Goal: Check status: Check status

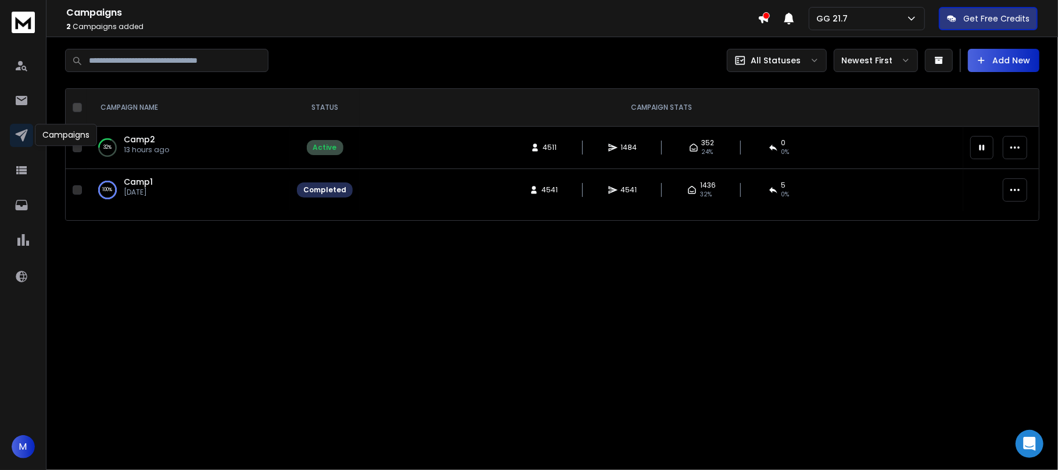
click at [21, 137] on icon at bounding box center [21, 135] width 12 height 12
click at [19, 165] on icon at bounding box center [22, 170] width 14 height 14
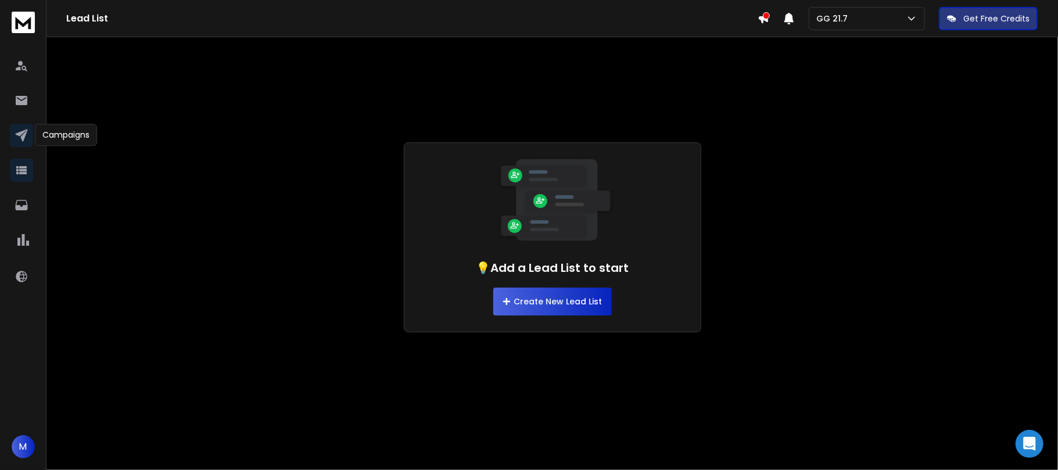
click at [19, 144] on link at bounding box center [21, 135] width 23 height 23
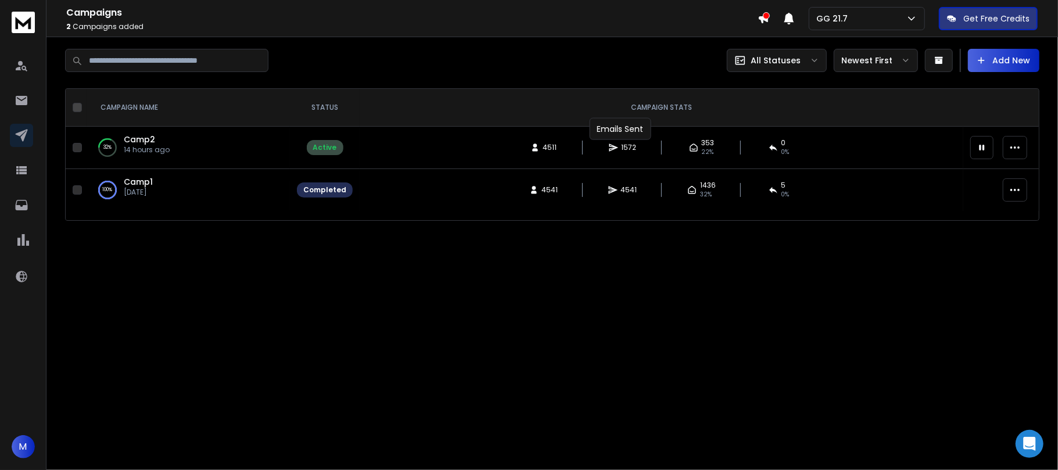
click at [624, 146] on span "1572" at bounding box center [628, 147] width 15 height 9
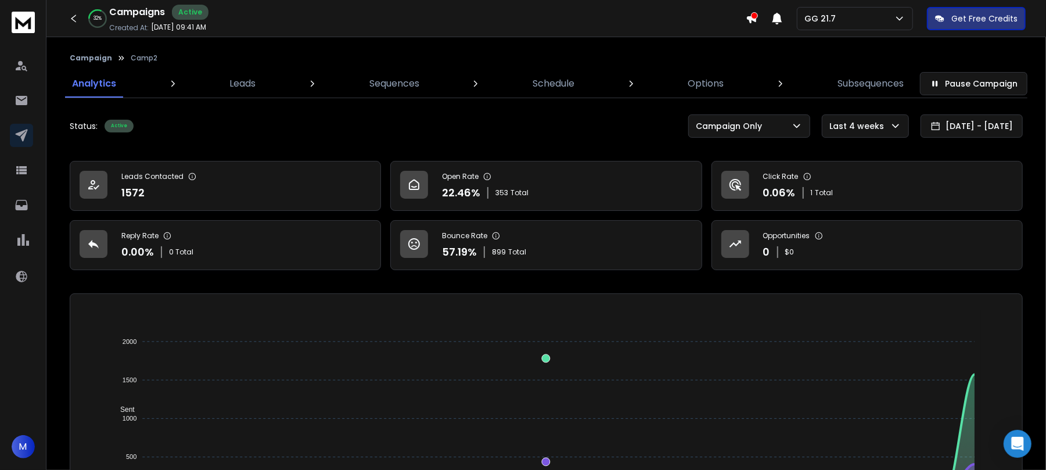
scroll to position [350, 0]
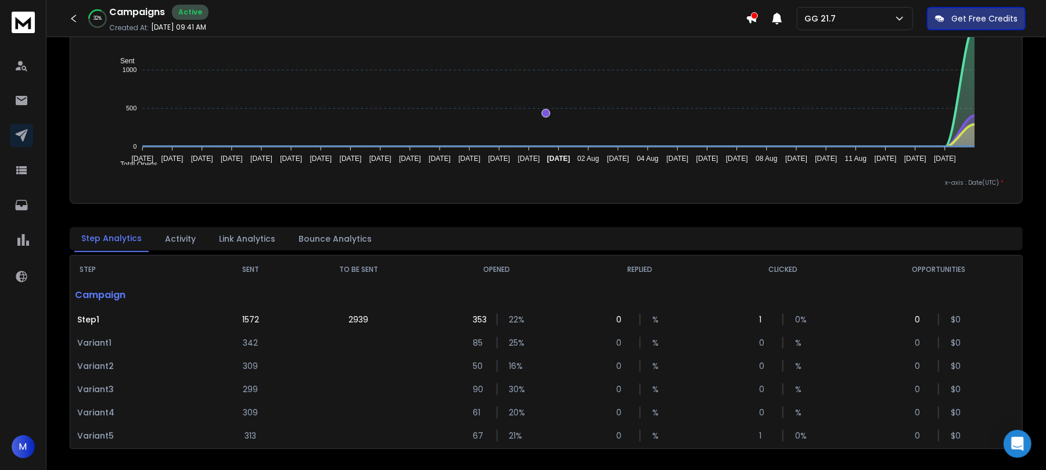
click at [187, 242] on button "Activity" at bounding box center [180, 239] width 45 height 26
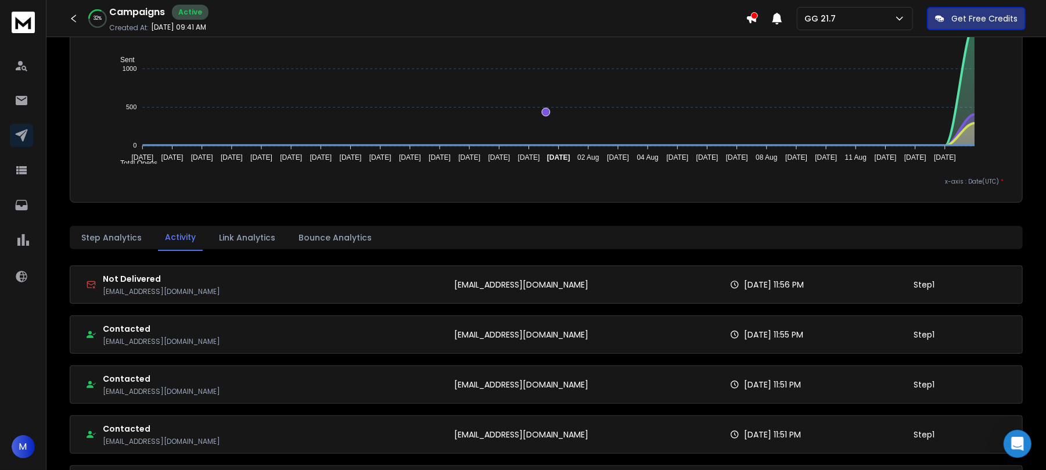
click at [237, 238] on button "Link Analytics" at bounding box center [247, 238] width 70 height 26
click at [194, 237] on button "Activity" at bounding box center [180, 237] width 45 height 27
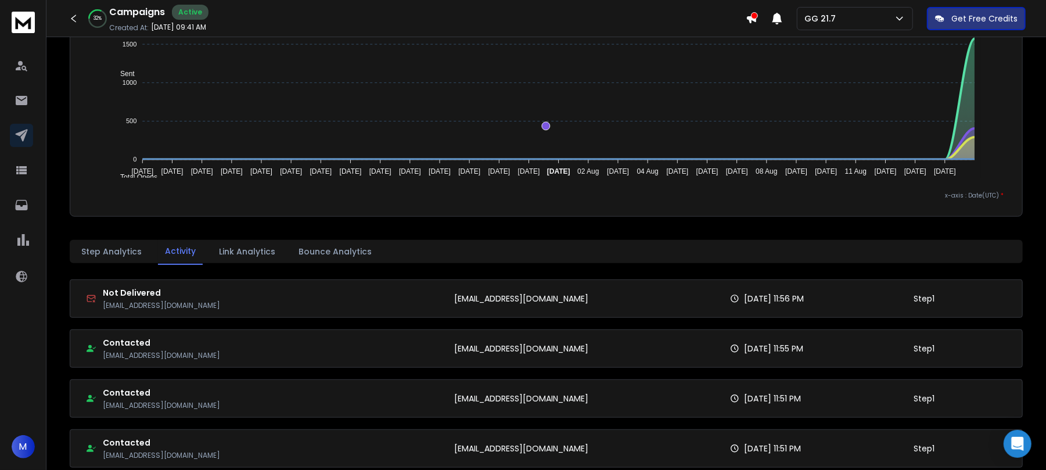
scroll to position [491, 0]
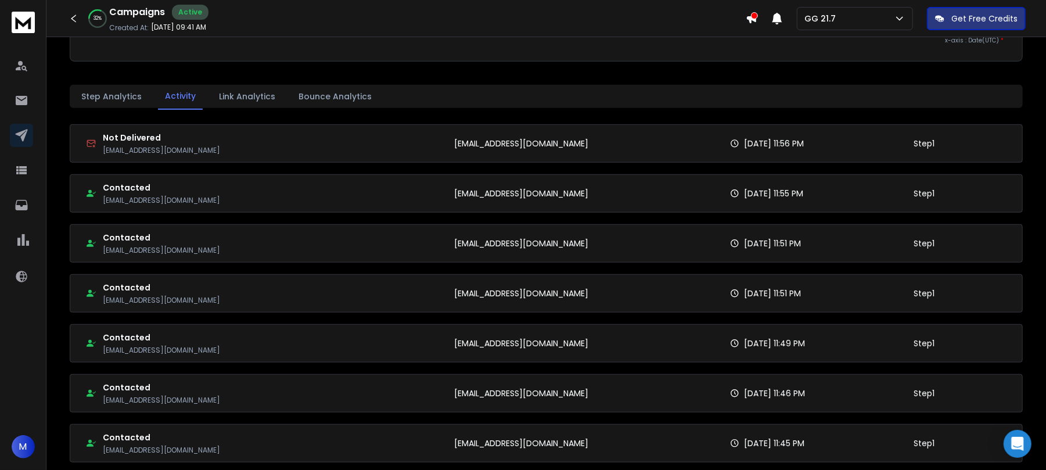
click at [249, 96] on button "Link Analytics" at bounding box center [247, 97] width 70 height 26
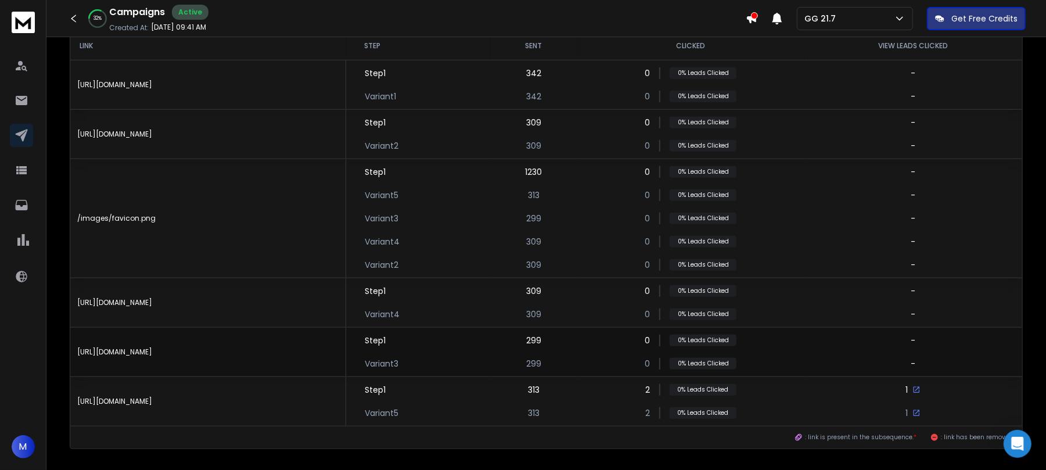
scroll to position [463, 0]
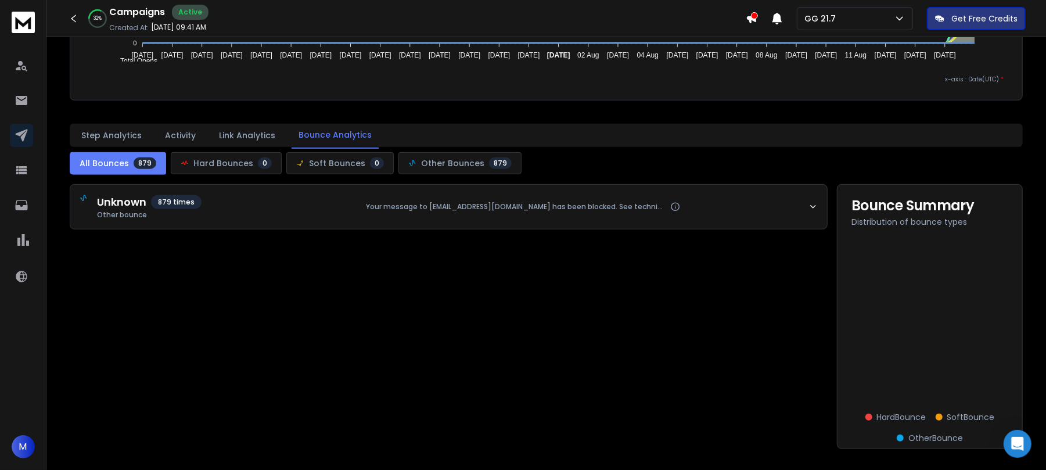
click at [317, 123] on button "Bounce Analytics" at bounding box center [335, 135] width 87 height 27
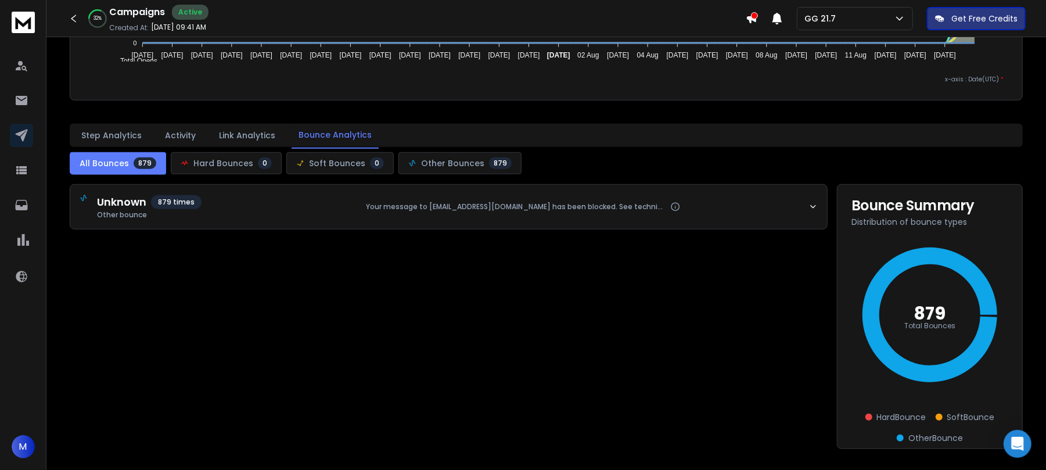
click at [238, 142] on button "Link Analytics" at bounding box center [247, 136] width 70 height 26
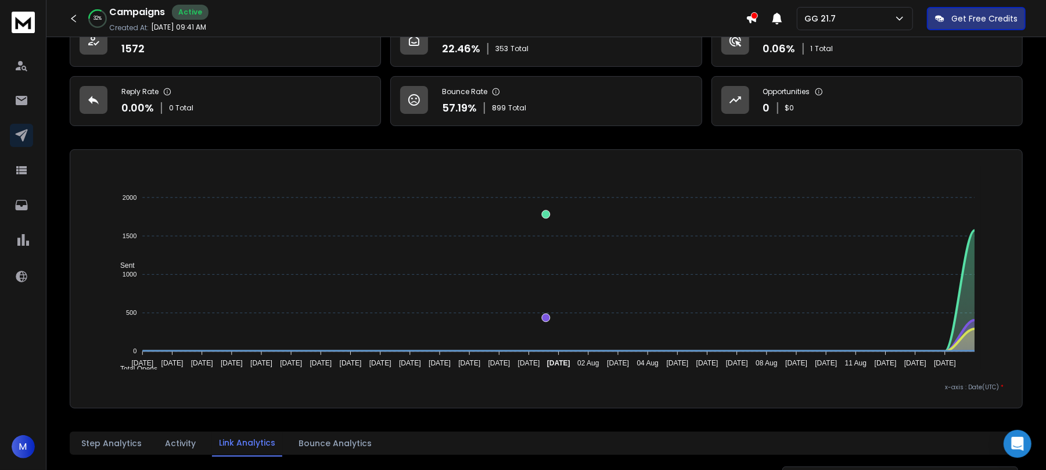
scroll to position [0, 0]
